Goal: Task Accomplishment & Management: Manage account settings

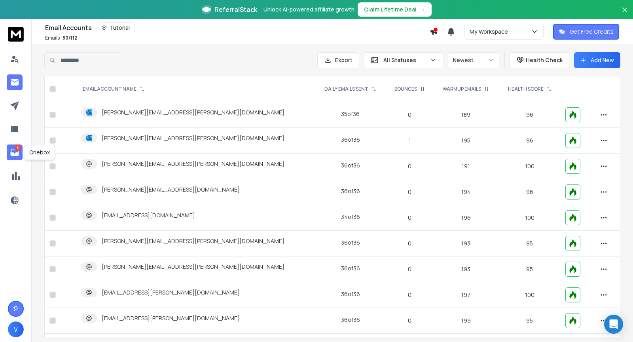
click at [16, 150] on p "6" at bounding box center [18, 147] width 6 height 6
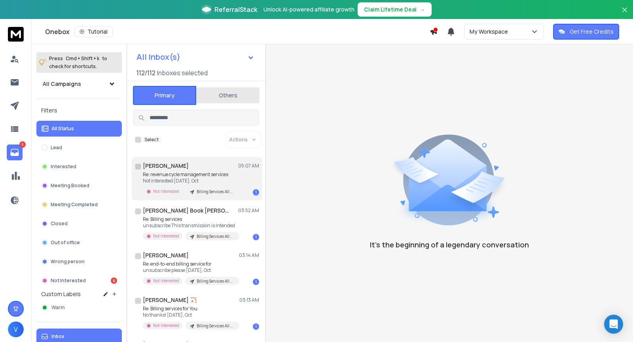
click at [189, 180] on p "Not interested On Fri, Oct" at bounding box center [190, 181] width 95 height 6
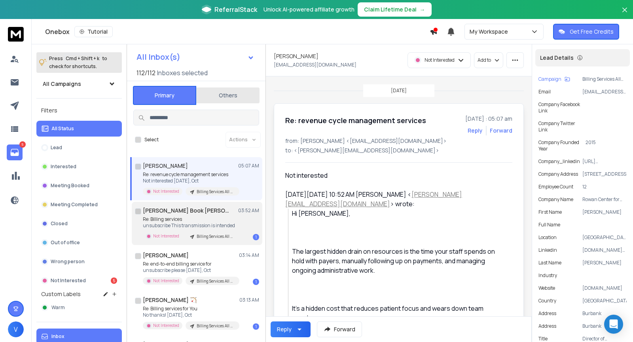
click at [192, 213] on h1 "Stephanie Book Koehler" at bounding box center [186, 211] width 87 height 8
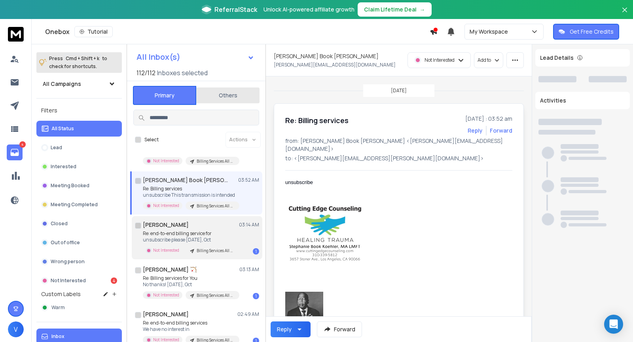
click at [190, 238] on p "unsubscribe please On Fri, Oct" at bounding box center [190, 240] width 95 height 6
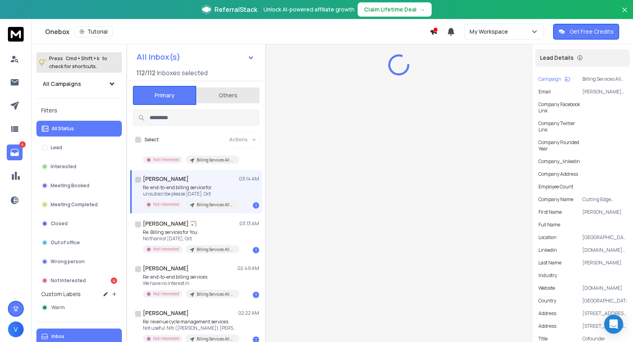
scroll to position [78, 0]
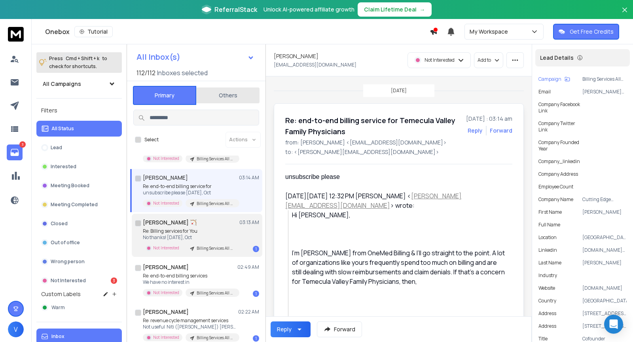
click at [201, 231] on p "Re: Billing services for You" at bounding box center [190, 231] width 95 height 6
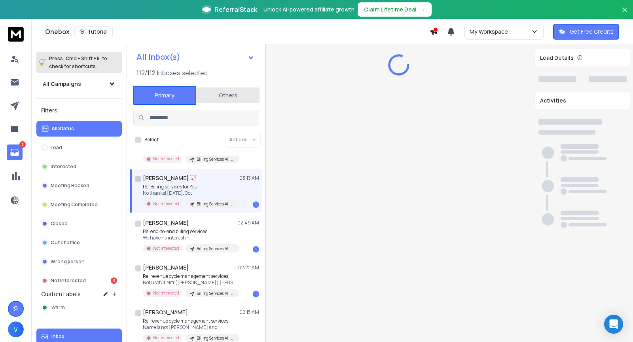
scroll to position [125, 0]
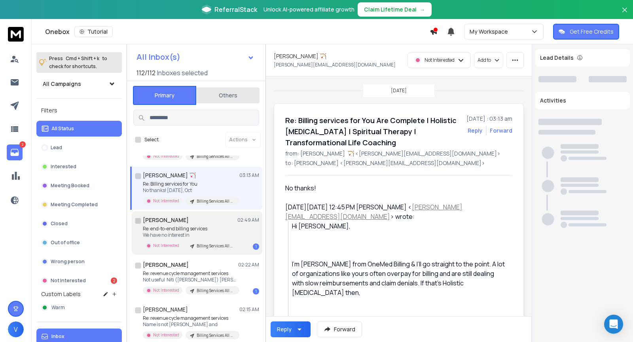
click at [208, 226] on p "Re: end-to-end billing services" at bounding box center [190, 229] width 95 height 6
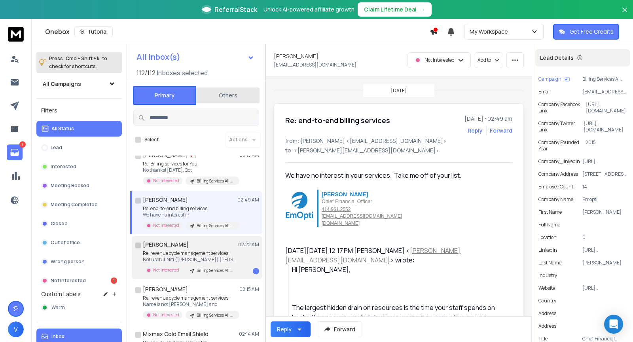
click at [207, 259] on p "Not useful Niti (Nirzari) vyas PT,DPT," at bounding box center [190, 259] width 95 height 6
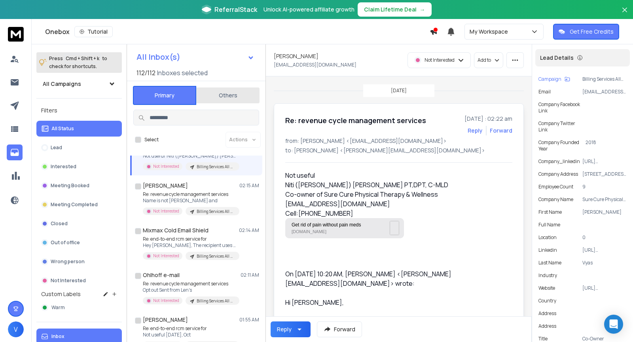
scroll to position [252, 0]
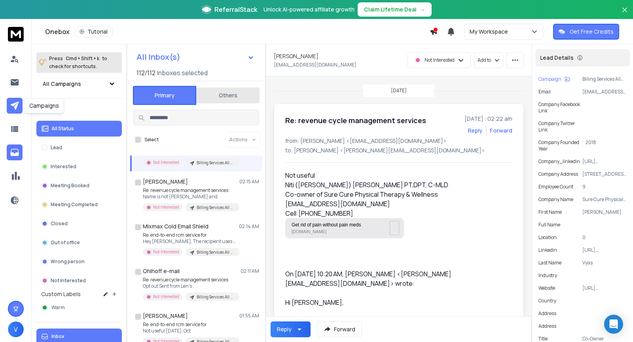
click at [13, 102] on icon at bounding box center [14, 105] width 9 height 9
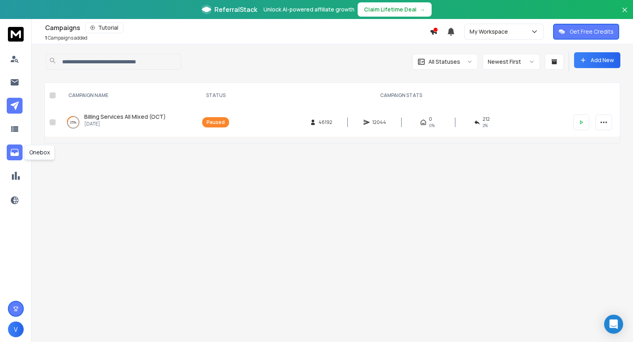
click at [16, 152] on icon at bounding box center [14, 152] width 9 height 9
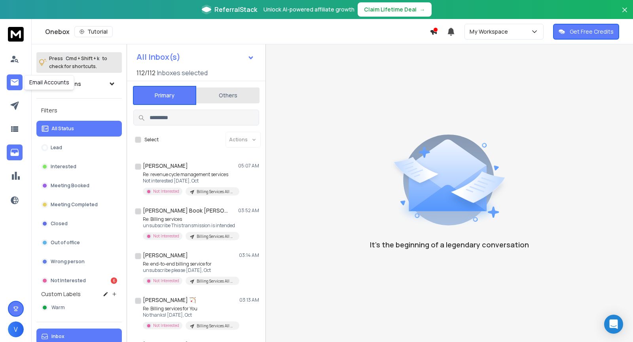
click at [17, 84] on icon at bounding box center [15, 82] width 8 height 6
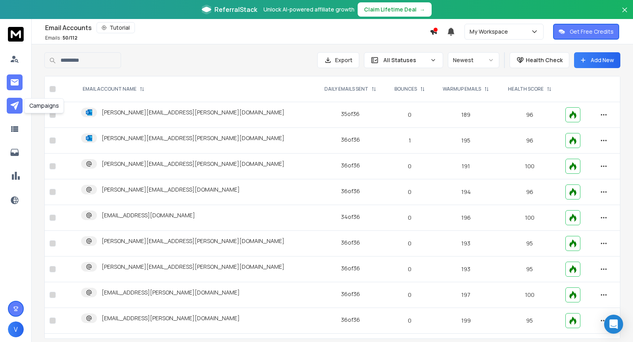
click at [9, 109] on link at bounding box center [15, 106] width 16 height 16
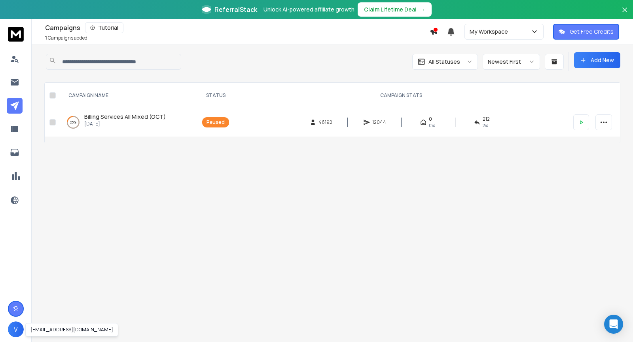
click at [14, 307] on span "V" at bounding box center [16, 329] width 16 height 16
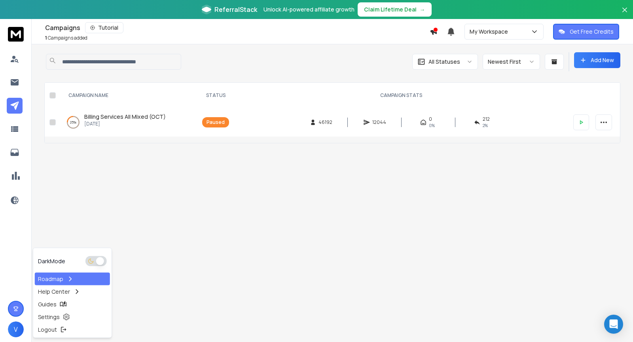
click at [49, 176] on div "Campaigns 1 Campaigns Added All Statuses Newest First Add New CAMPAIGN NAME STA…" at bounding box center [332, 223] width 576 height 342
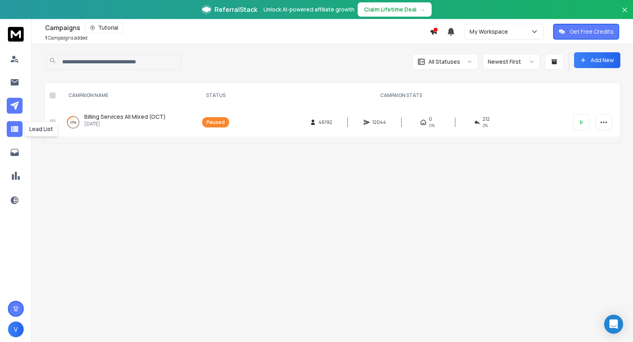
click at [16, 127] on icon at bounding box center [14, 129] width 7 height 6
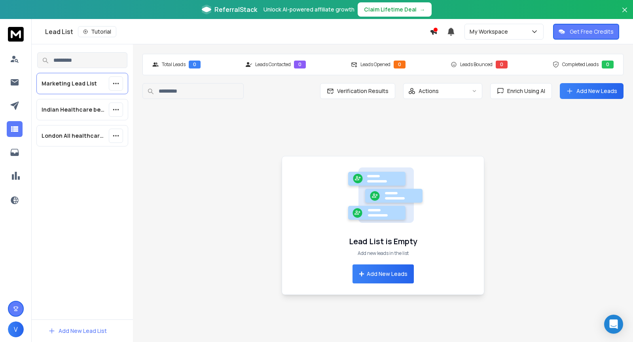
click at [68, 132] on p "London All healthcare under 25" at bounding box center [74, 136] width 64 height 8
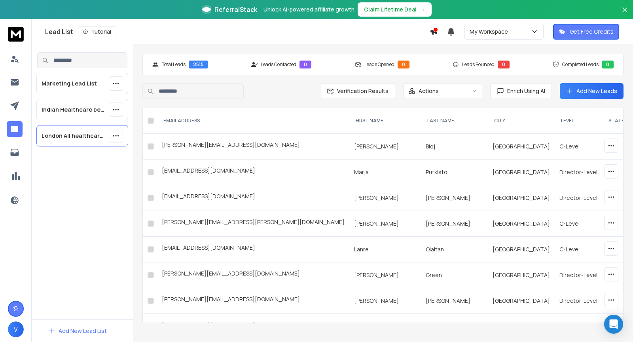
click at [90, 113] on div "Indian Healthcare below 25 all" at bounding box center [82, 109] width 92 height 21
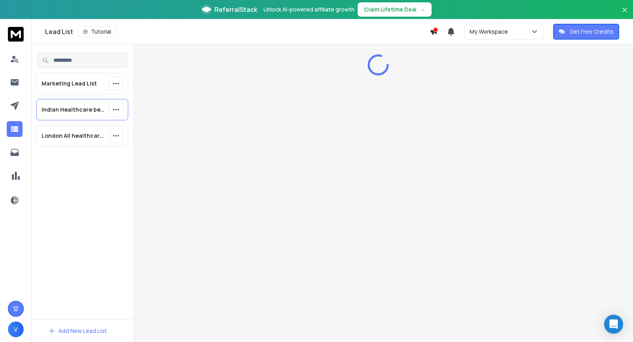
click at [76, 84] on p "Marketing Lead List" at bounding box center [69, 84] width 55 height 8
click at [11, 60] on icon at bounding box center [15, 61] width 8 height 4
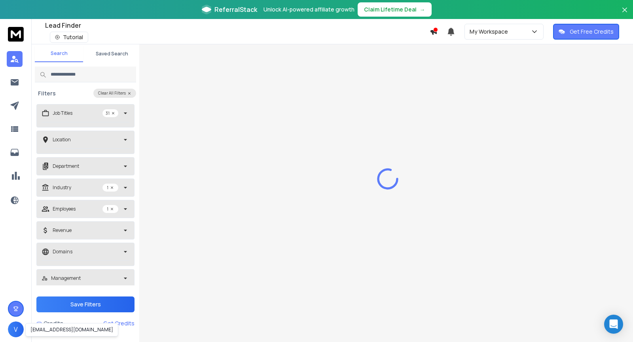
click at [15, 307] on span "V" at bounding box center [16, 329] width 16 height 16
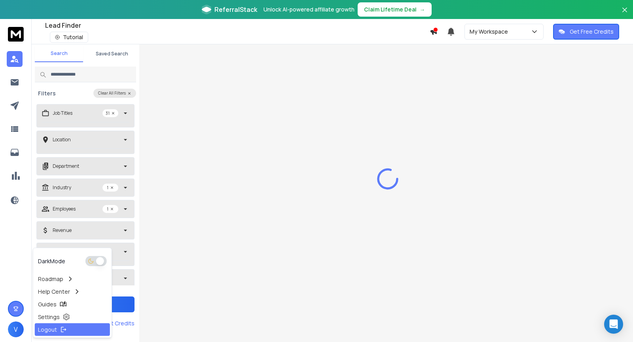
click at [61, 307] on icon at bounding box center [64, 330] width 6 height 6
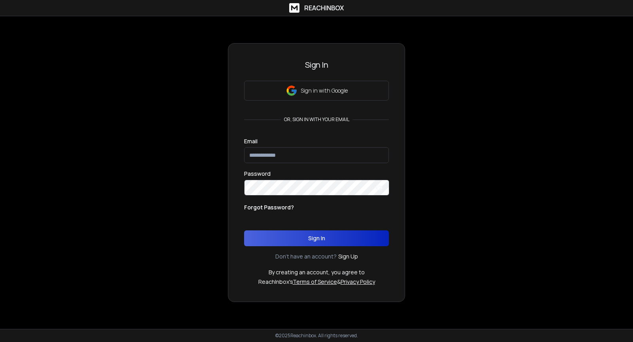
type input "**********"
click at [330, 236] on button "Sign In" at bounding box center [316, 238] width 145 height 16
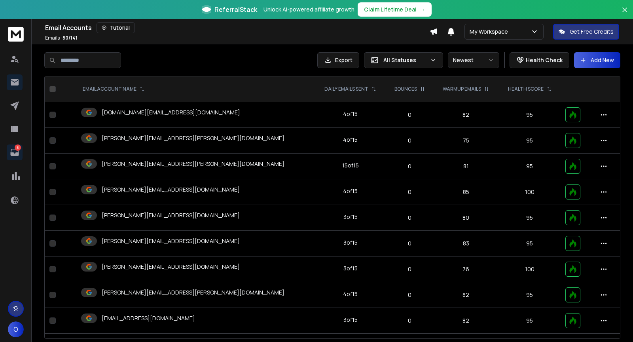
click at [13, 151] on icon at bounding box center [14, 152] width 9 height 9
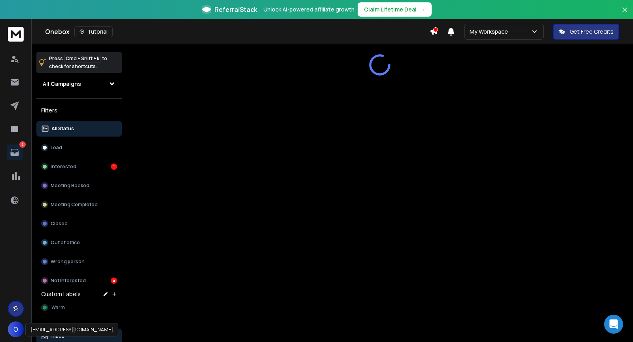
click at [12, 324] on span "O" at bounding box center [16, 329] width 16 height 16
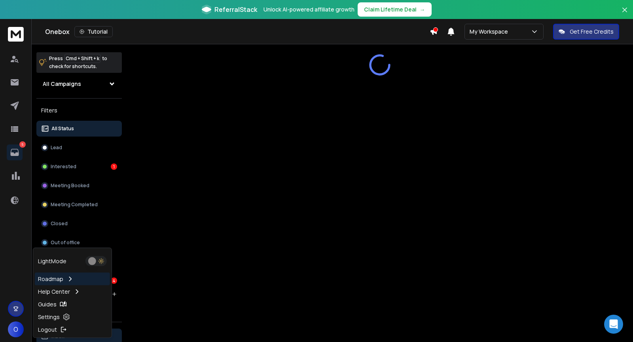
click at [96, 260] on button "button" at bounding box center [95, 261] width 21 height 10
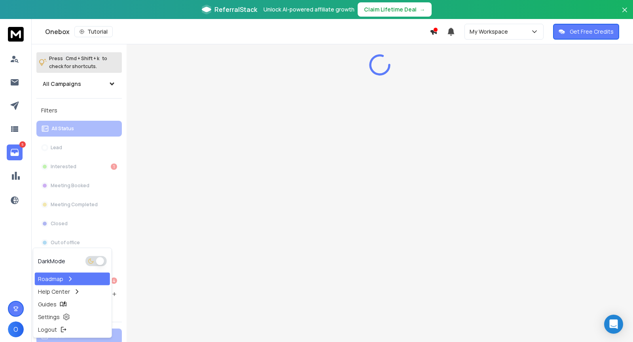
click at [250, 38] on div "Onebox Tutorial My Workspace Get Free Credits" at bounding box center [316, 31] width 633 height 25
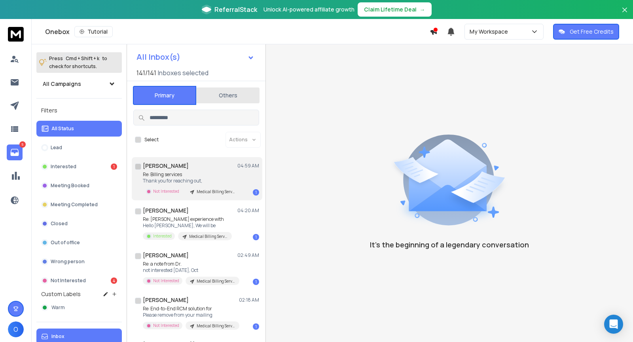
click at [195, 181] on p "Thank you for reaching out," at bounding box center [190, 181] width 95 height 6
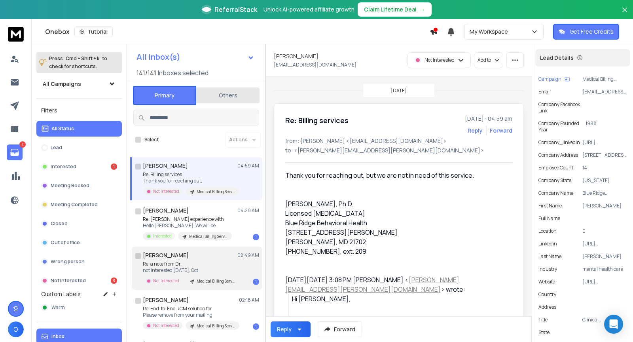
click at [197, 267] on p "not interested On Fri, Oct" at bounding box center [190, 270] width 95 height 6
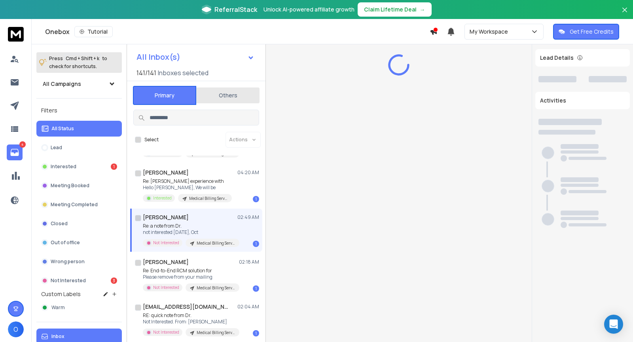
scroll to position [40, 0]
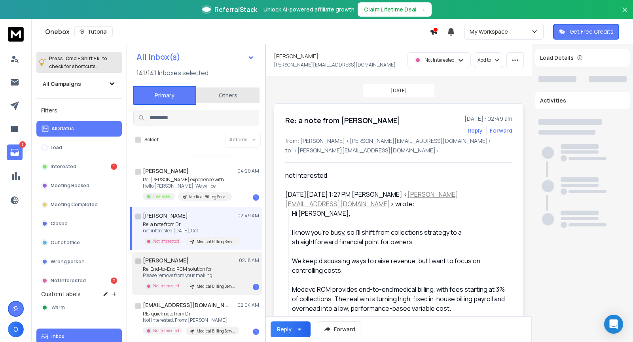
click at [209, 266] on p "Re: End-to-End RCM solution for" at bounding box center [190, 269] width 95 height 6
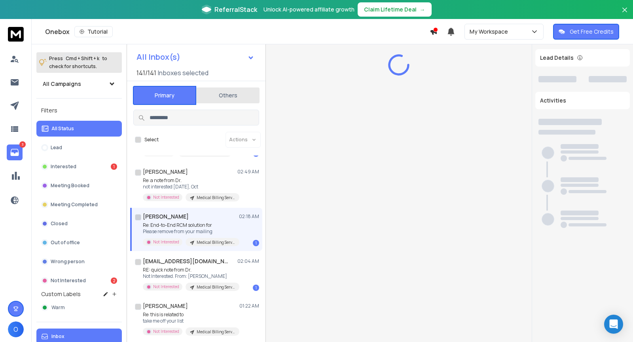
scroll to position [85, 0]
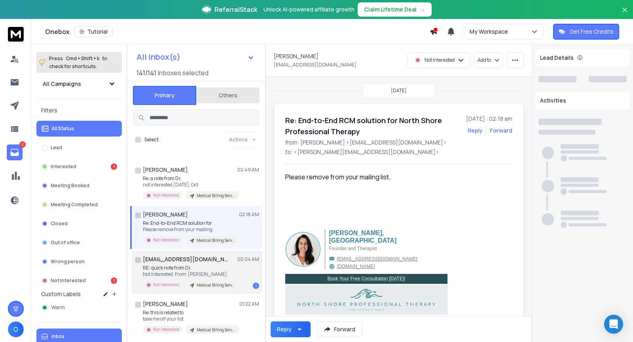
click at [194, 265] on p "RE: quick note from Dr." at bounding box center [190, 268] width 95 height 6
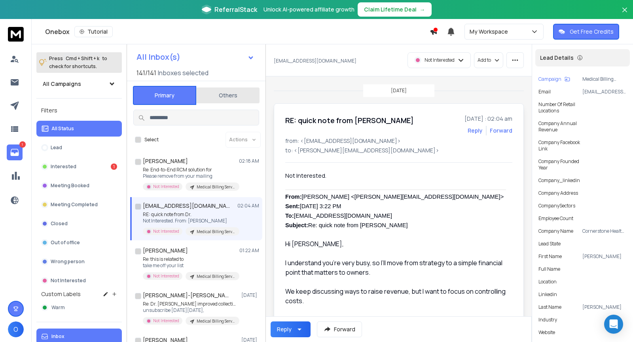
scroll to position [0, 0]
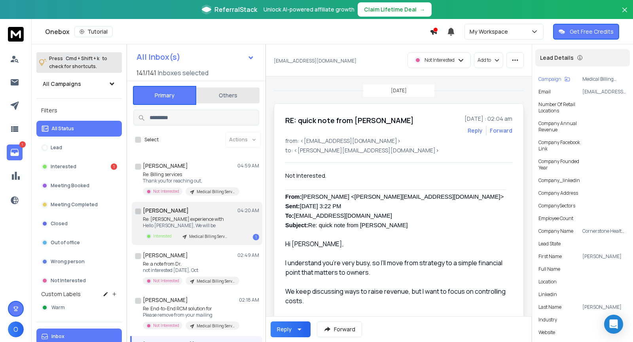
click at [177, 216] on p "Re: Dr. Yu’s experience with" at bounding box center [187, 219] width 89 height 6
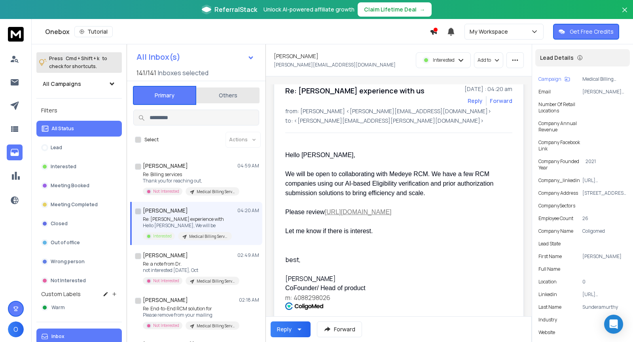
scroll to position [27, 0]
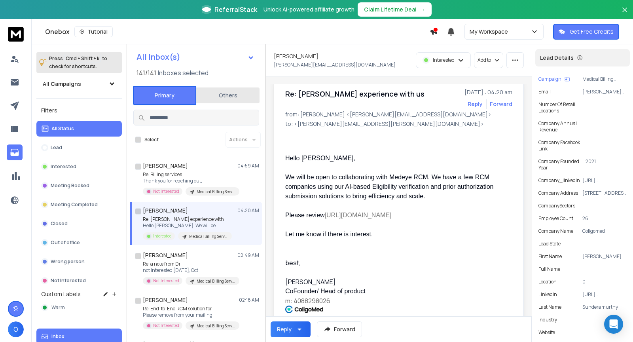
click at [384, 213] on link "https://www.coligomed.com/prior-authorization-automation/" at bounding box center [358, 215] width 67 height 7
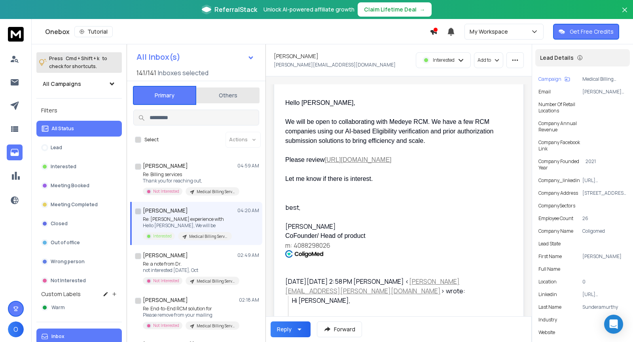
scroll to position [83, 0]
click at [440, 61] on p "Interested" at bounding box center [444, 60] width 22 height 6
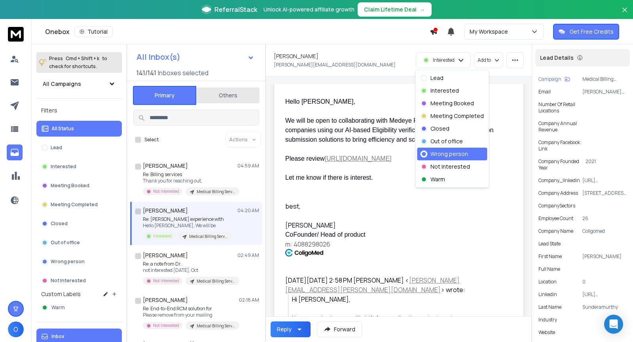
click at [442, 158] on div "Wrong person" at bounding box center [452, 154] width 70 height 13
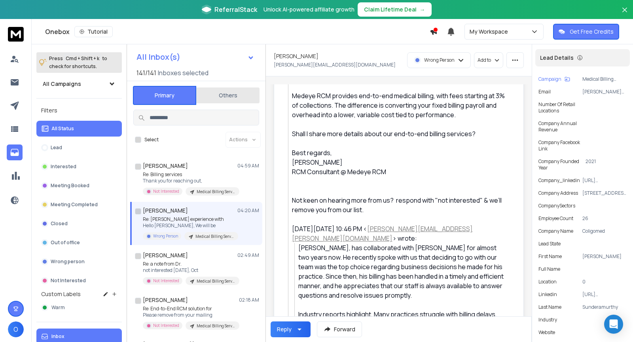
scroll to position [0, 0]
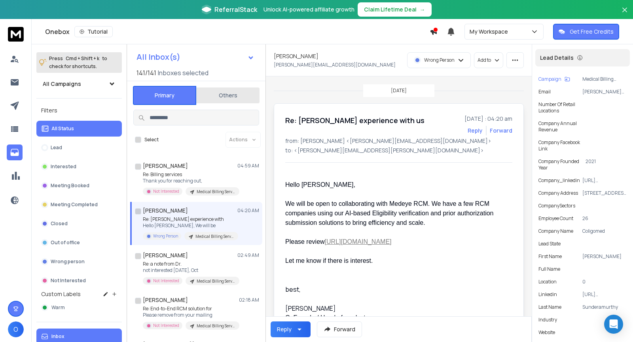
click at [392, 240] on link "https://www.coligomed.com/prior-authorization-automation/" at bounding box center [358, 241] width 67 height 7
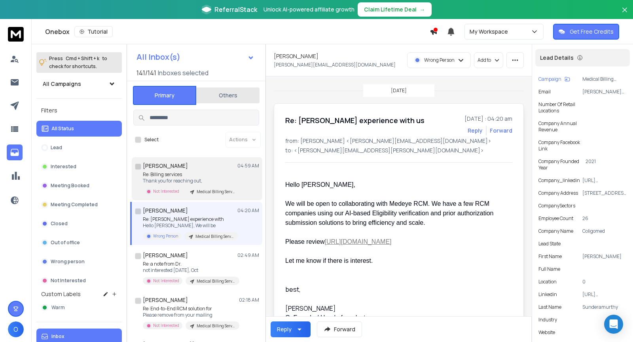
click at [222, 162] on div "Cynthia Keysor 04:59 AM" at bounding box center [201, 166] width 116 height 8
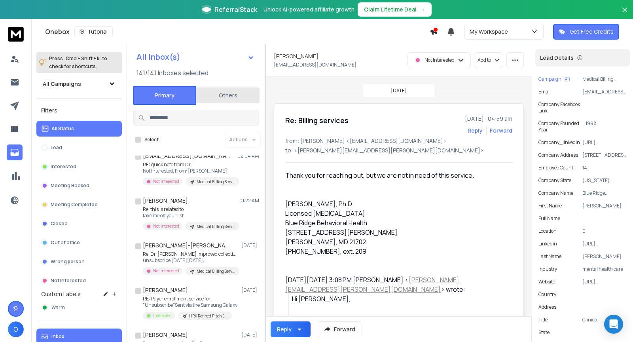
scroll to position [233, 0]
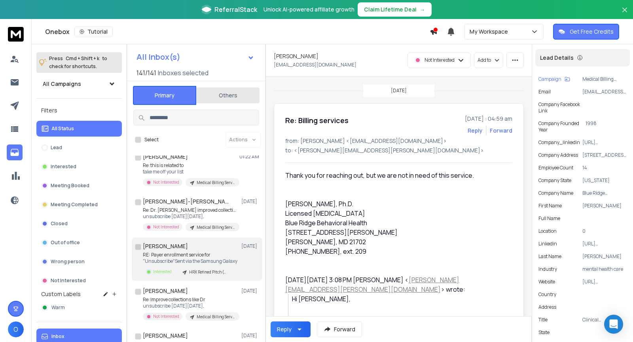
click at [196, 255] on p "RE: Payer enrollment service for" at bounding box center [190, 255] width 95 height 6
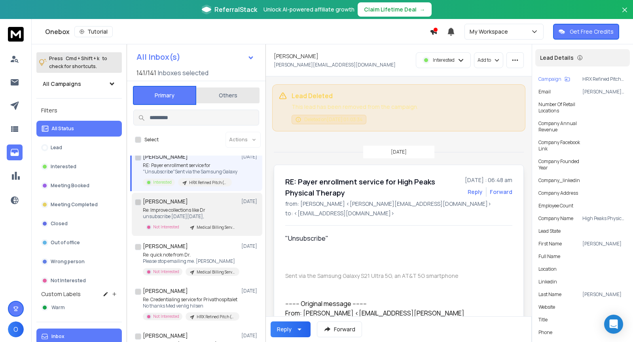
scroll to position [0, 0]
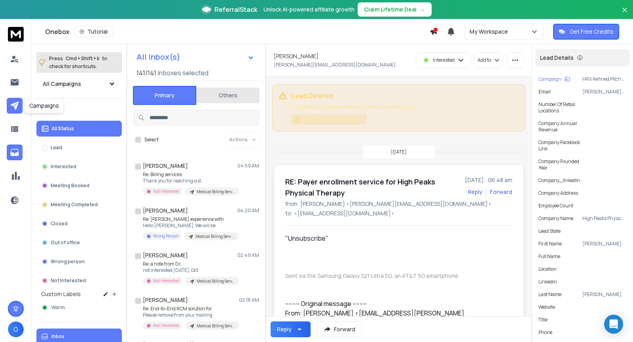
click at [17, 104] on icon at bounding box center [14, 105] width 9 height 9
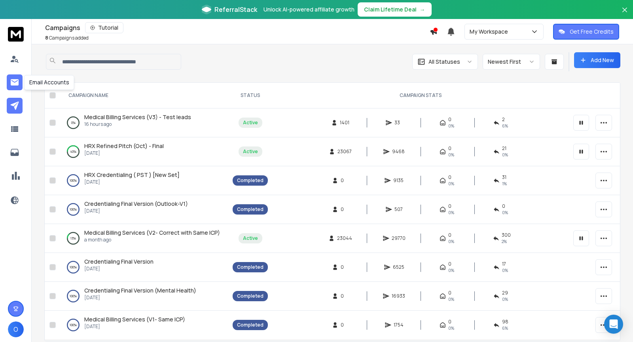
click at [15, 82] on icon at bounding box center [14, 82] width 9 height 9
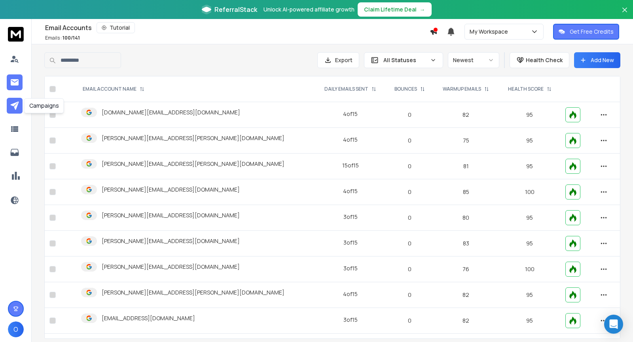
click at [16, 108] on icon at bounding box center [14, 106] width 8 height 8
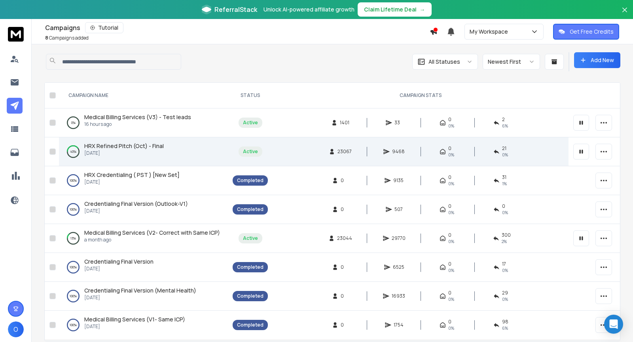
click at [173, 154] on div "40 % HRX Refined Pitch (Oct) - Final 8 days ago" at bounding box center [143, 151] width 153 height 19
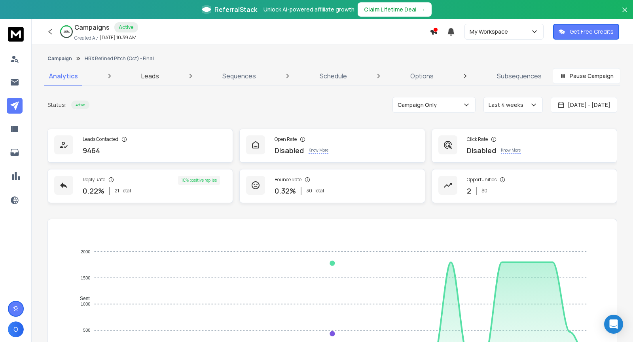
click at [153, 76] on p "Leads" at bounding box center [150, 75] width 18 height 9
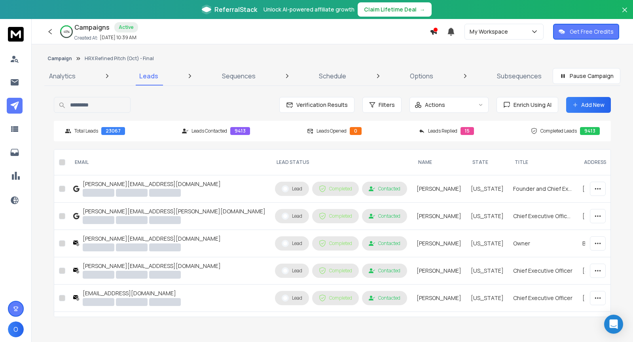
click at [627, 13] on icon "Close banner" at bounding box center [624, 9] width 7 height 7
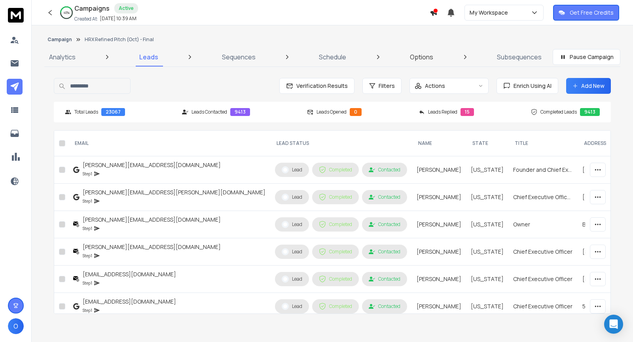
click at [424, 58] on p "Options" at bounding box center [421, 56] width 23 height 9
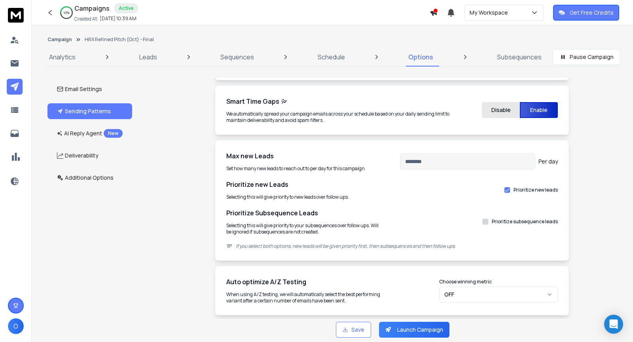
scroll to position [416, 0]
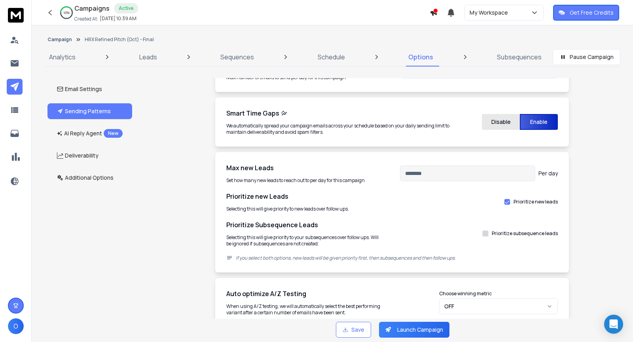
drag, startPoint x: 418, startPoint y: 169, endPoint x: 372, endPoint y: 170, distance: 46.7
click at [372, 170] on div "Max new Leads Set how many new leads to reach out to per day for this campaign …" at bounding box center [392, 173] width 332 height 21
type input "***"
click at [412, 328] on button "Launch Campaign" at bounding box center [414, 330] width 70 height 16
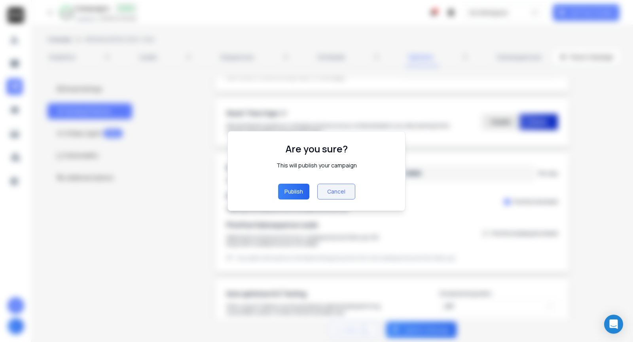
click at [296, 193] on button "Publish" at bounding box center [293, 192] width 31 height 16
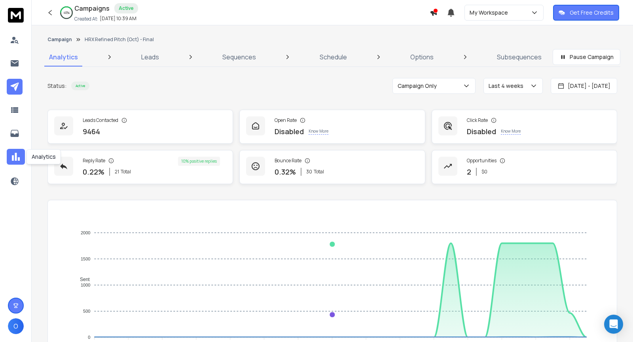
click at [18, 150] on link at bounding box center [16, 157] width 18 height 18
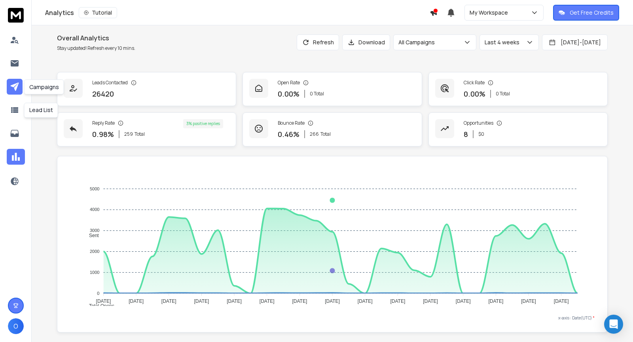
click at [15, 89] on icon at bounding box center [14, 87] width 8 height 8
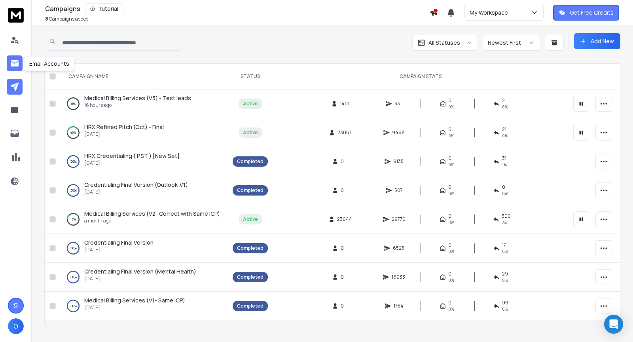
click at [16, 66] on icon at bounding box center [15, 63] width 8 height 6
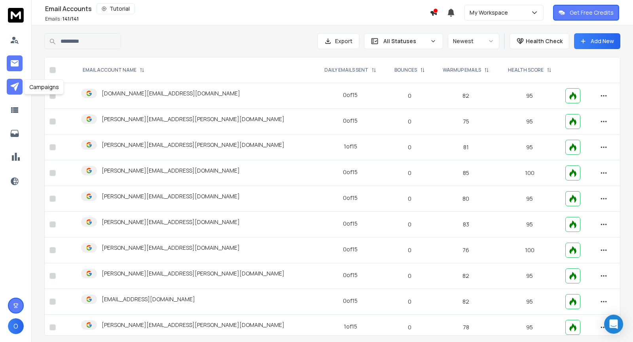
click at [12, 83] on icon at bounding box center [14, 86] width 9 height 9
